Goal: Check status

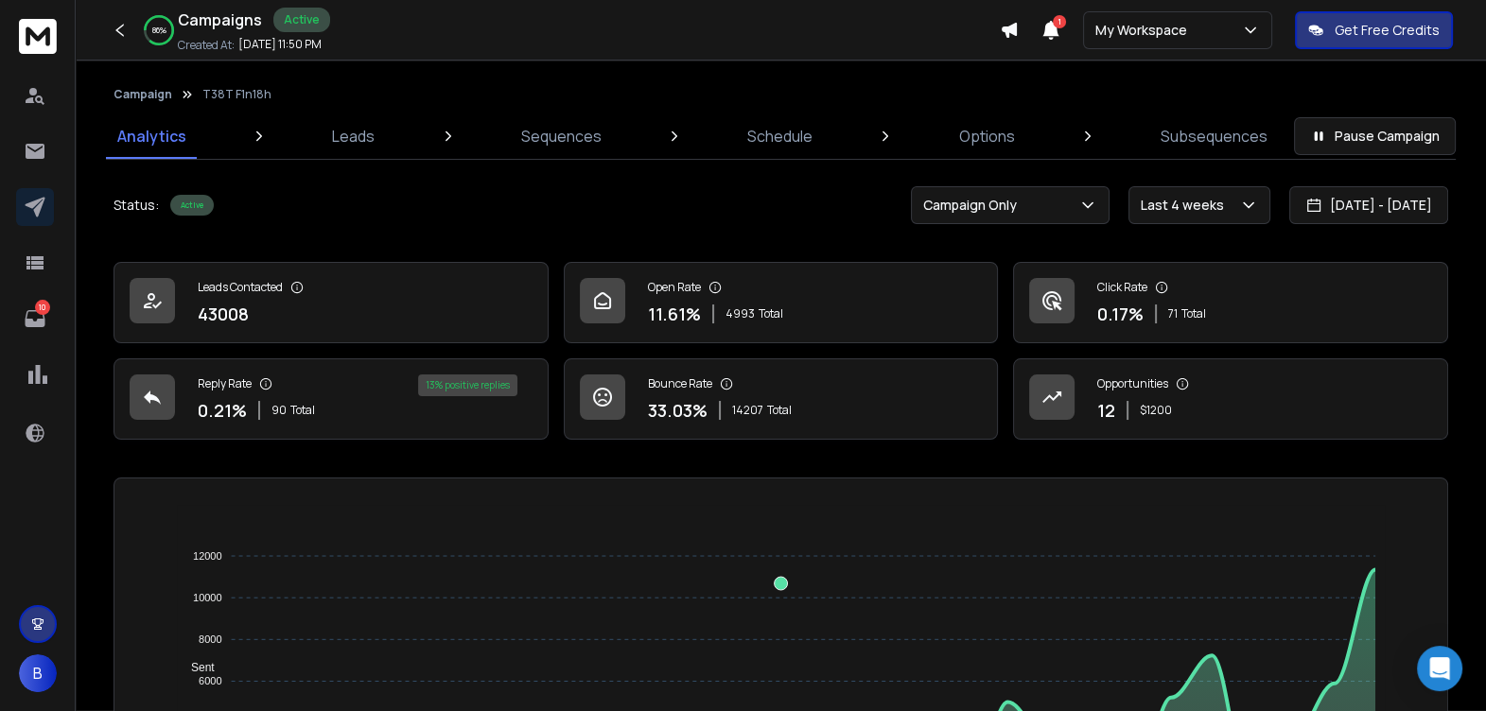
scroll to position [117, 0]
click at [22, 160] on link at bounding box center [35, 151] width 38 height 38
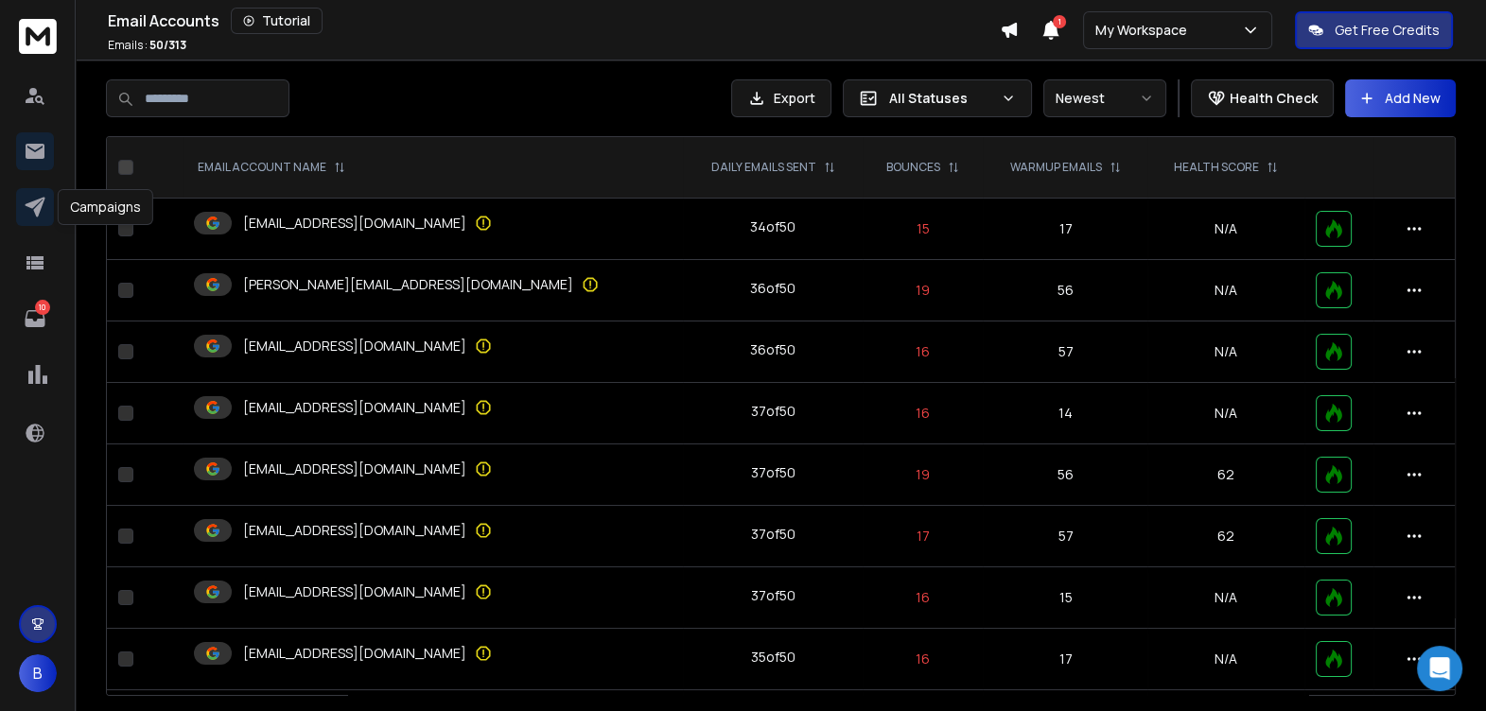
click at [33, 200] on icon at bounding box center [35, 207] width 23 height 23
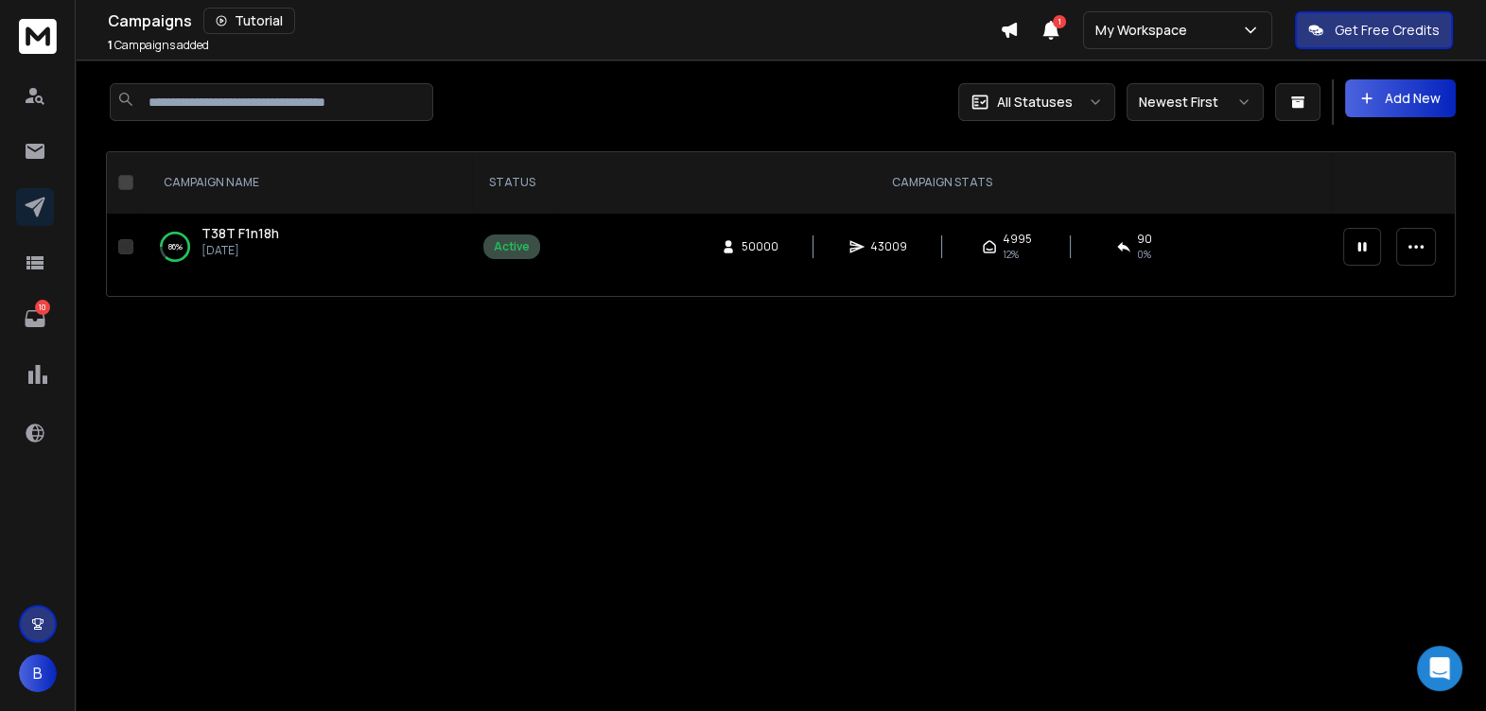
click at [708, 256] on div "50000 43009 4995 12 % 90 0 %" at bounding box center [941, 247] width 473 height 30
